Goal: Navigation & Orientation: Find specific page/section

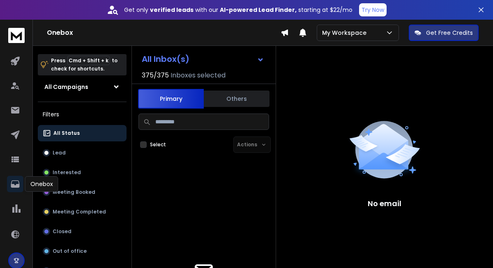
click at [9, 184] on link at bounding box center [15, 184] width 16 height 16
click at [13, 185] on icon at bounding box center [15, 184] width 9 height 7
click at [223, 99] on button "Others" at bounding box center [237, 99] width 66 height 18
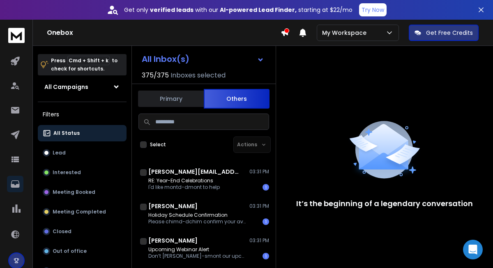
click at [190, 125] on input at bounding box center [203, 122] width 131 height 16
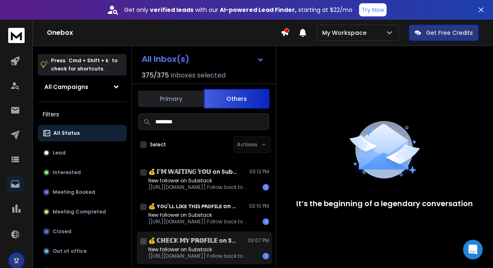
type input "********"
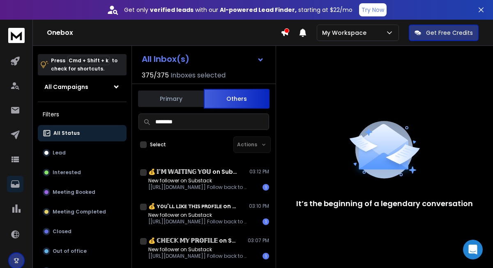
drag, startPoint x: 189, startPoint y: 121, endPoint x: 131, endPoint y: 119, distance: 58.3
click at [132, 121] on div "******** Select Actions 💰 𝕀‎'𝕄 𝕎𝔸‎𝕀𝕋𝕀ℕ𝔾 𝕐‎𝕆𝕌 on Substack 03:12 PM New follower …" at bounding box center [204, 235] width 144 height 250
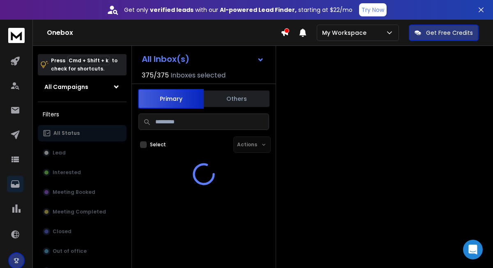
click at [170, 97] on button "Primary" at bounding box center [171, 99] width 66 height 20
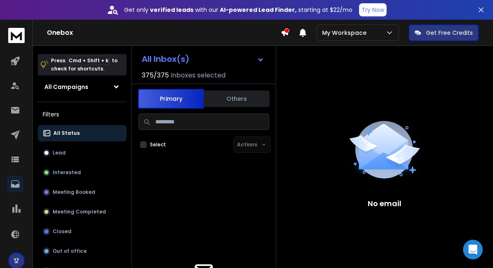
click at [222, 98] on button "Others" at bounding box center [237, 99] width 66 height 18
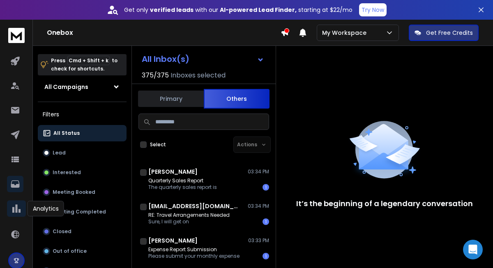
click at [17, 208] on icon at bounding box center [16, 209] width 12 height 12
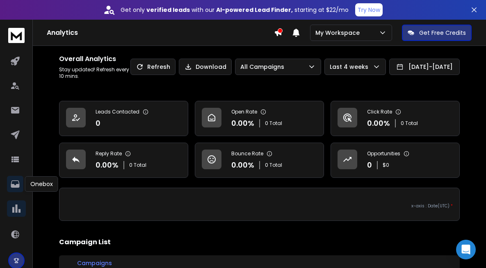
click at [14, 182] on icon at bounding box center [15, 184] width 10 height 10
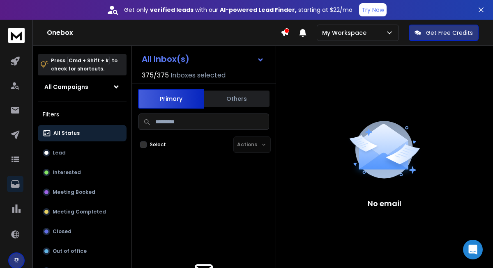
click at [236, 101] on button "Others" at bounding box center [237, 99] width 66 height 18
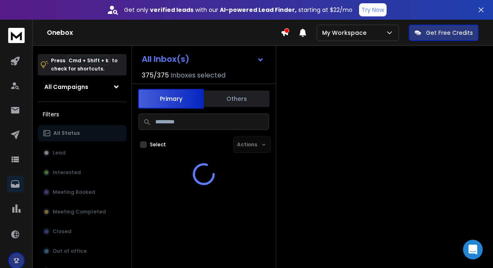
click at [177, 99] on button "Primary" at bounding box center [171, 99] width 66 height 20
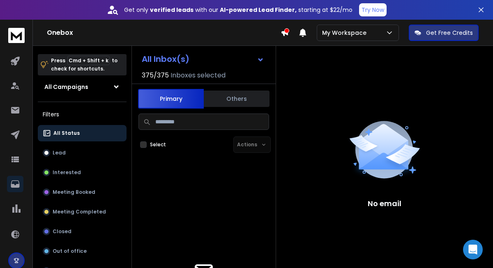
click at [224, 97] on button "Others" at bounding box center [237, 99] width 66 height 18
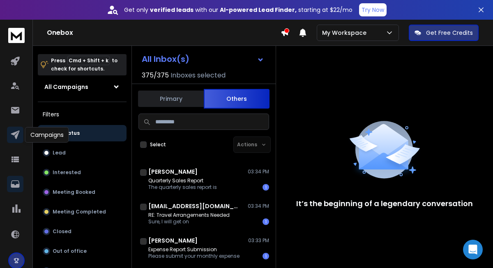
click at [14, 135] on icon at bounding box center [15, 135] width 9 height 9
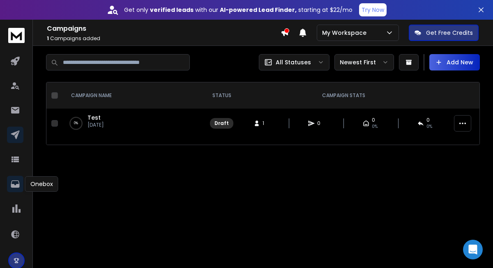
click at [13, 186] on icon at bounding box center [15, 184] width 9 height 7
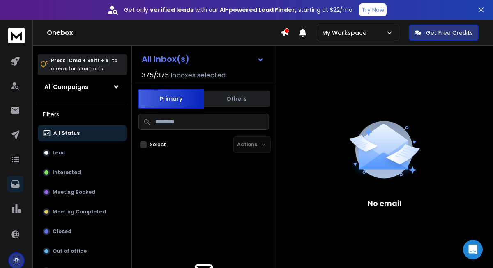
click at [236, 96] on button "Others" at bounding box center [237, 99] width 66 height 18
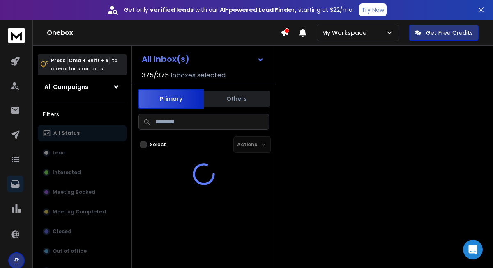
click at [170, 100] on button "Primary" at bounding box center [171, 99] width 66 height 20
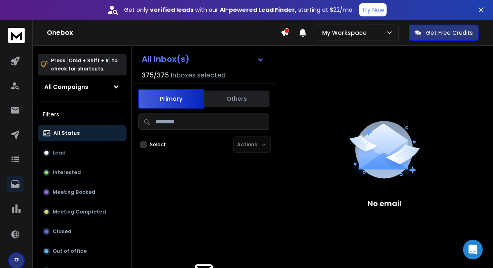
click at [234, 99] on button "Others" at bounding box center [237, 99] width 66 height 18
